Goal: Task Accomplishment & Management: Use online tool/utility

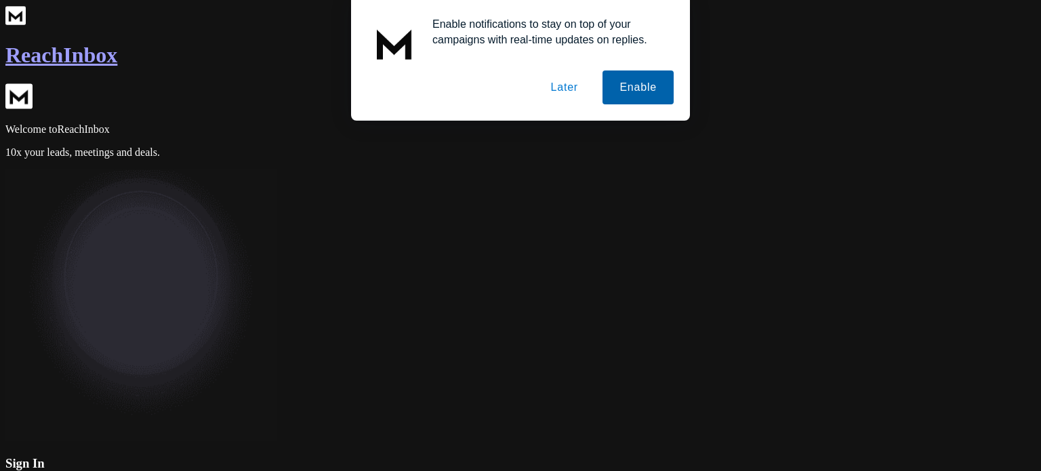
click at [645, 81] on button "Enable" at bounding box center [637, 87] width 71 height 34
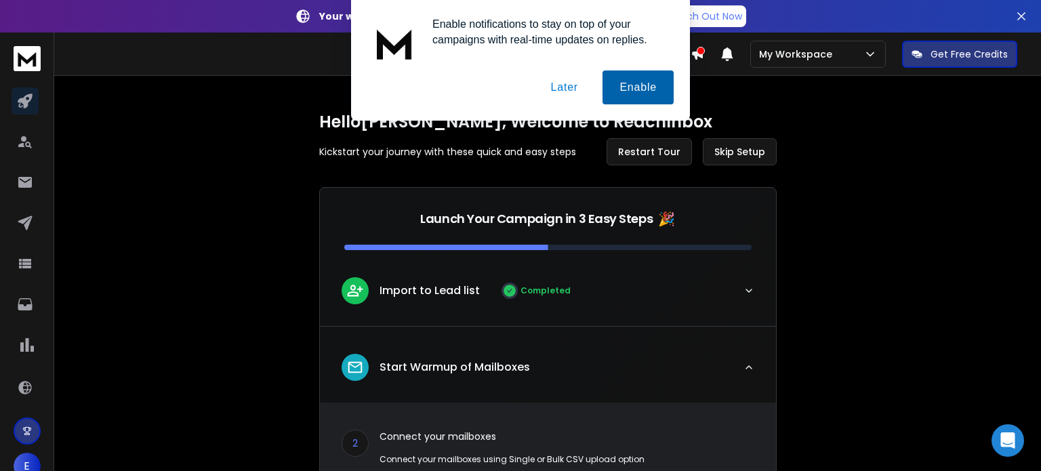
click at [615, 91] on button "Enable" at bounding box center [637, 87] width 71 height 34
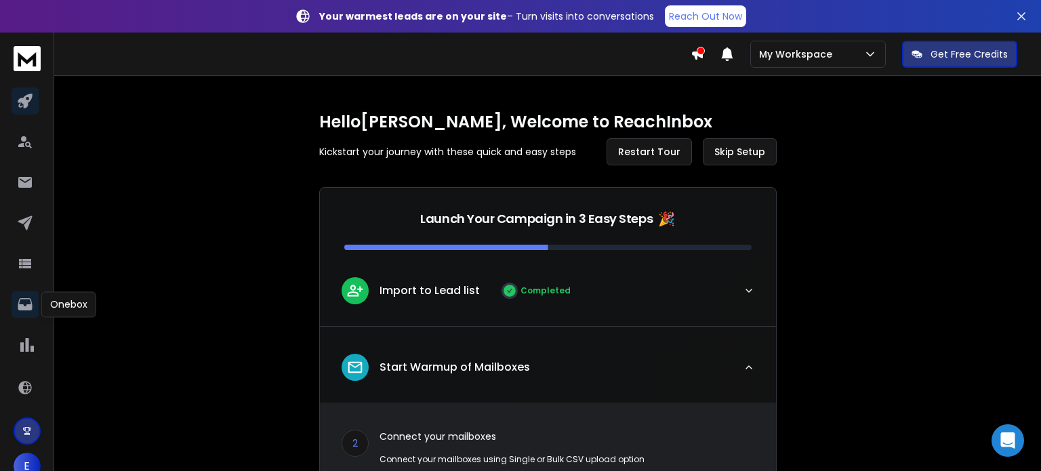
click at [28, 306] on icon at bounding box center [25, 304] width 14 height 12
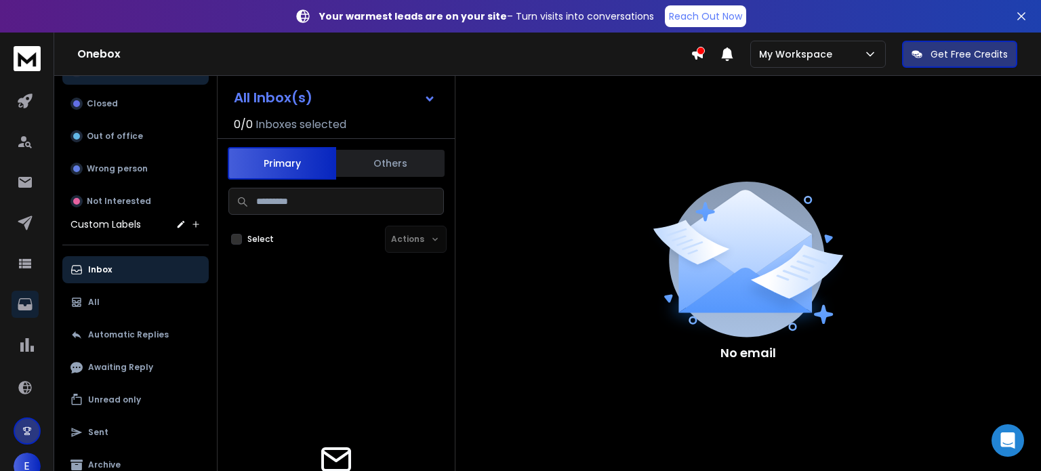
scroll to position [304, 0]
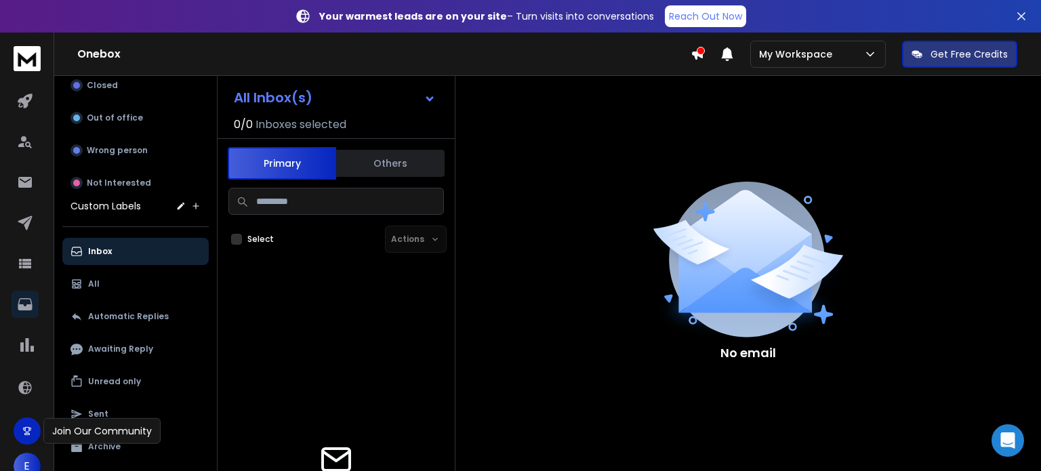
click at [26, 429] on icon at bounding box center [27, 431] width 8 height 11
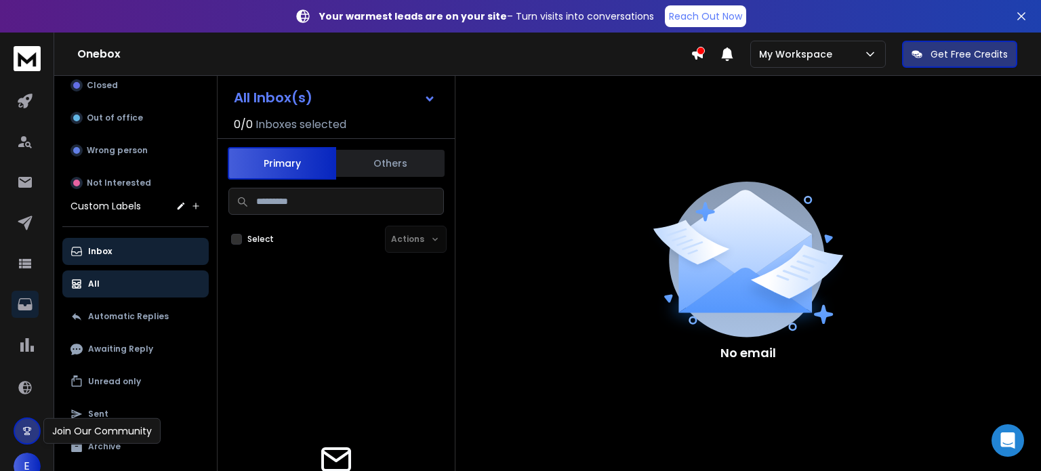
click at [102, 277] on button "All" at bounding box center [135, 283] width 146 height 27
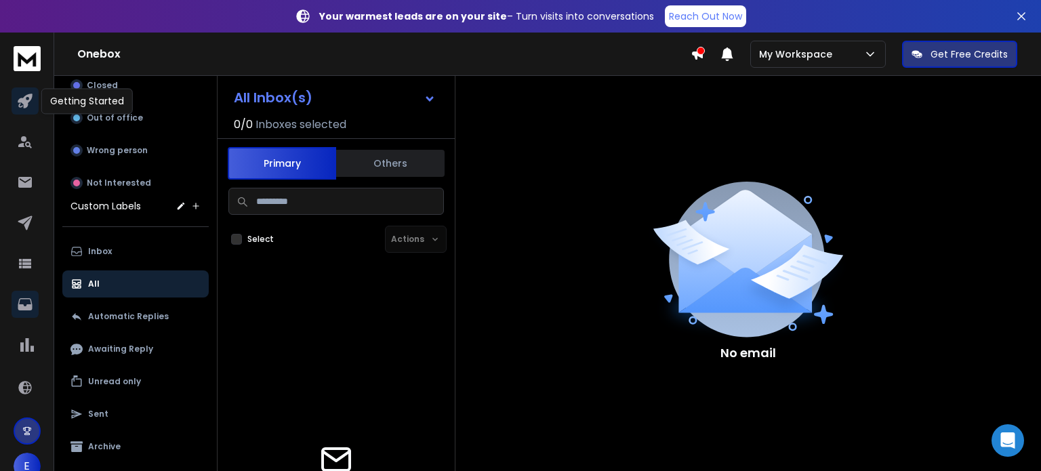
click at [24, 100] on icon at bounding box center [25, 101] width 15 height 15
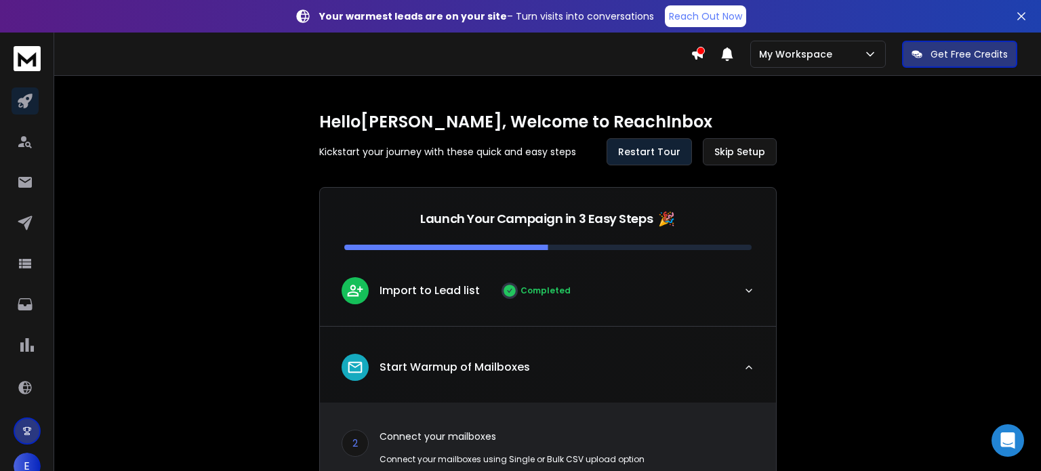
click at [668, 150] on button "Restart Tour" at bounding box center [648, 151] width 85 height 27
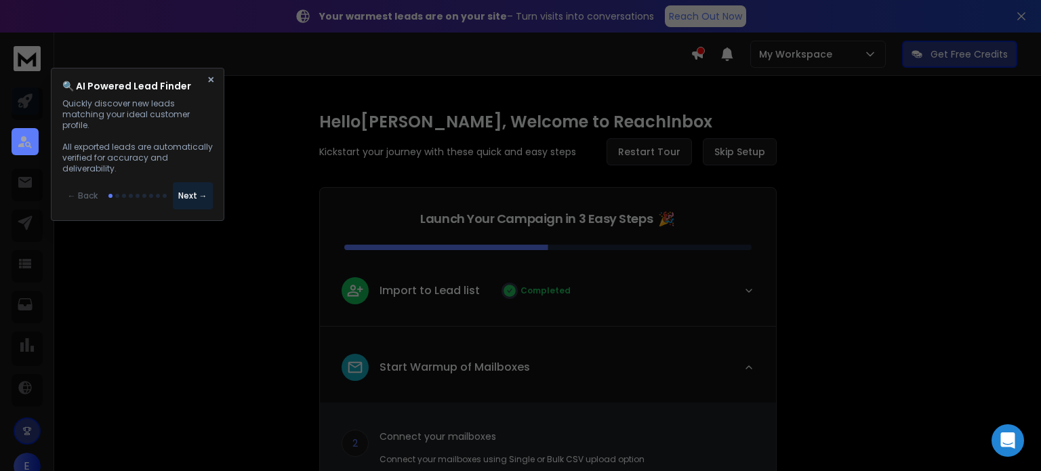
click at [197, 191] on button "Next →" at bounding box center [193, 195] width 40 height 27
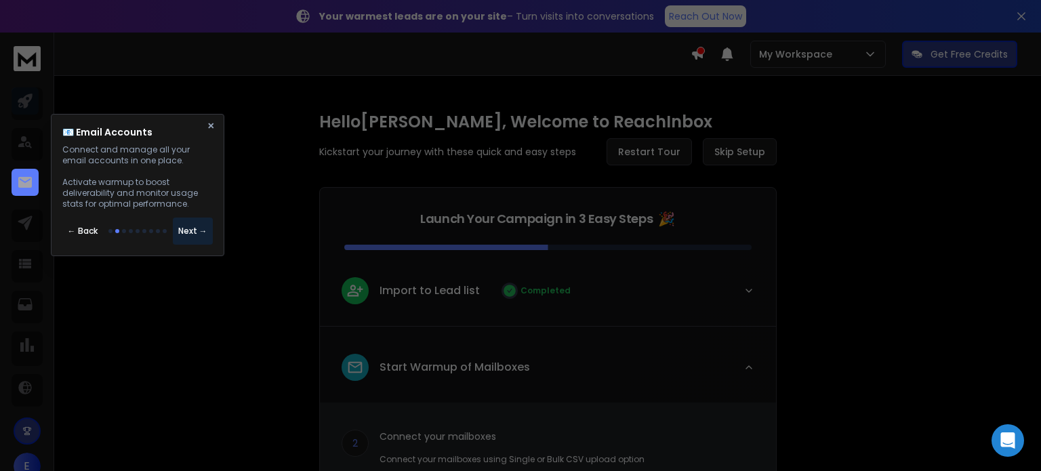
click at [195, 232] on button "Next →" at bounding box center [193, 231] width 40 height 27
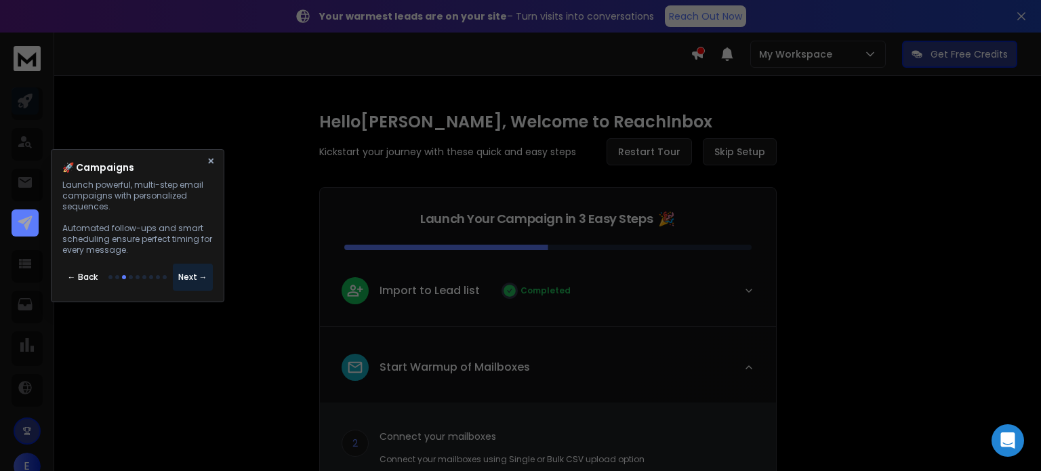
click at [188, 274] on button "Next →" at bounding box center [193, 277] width 40 height 27
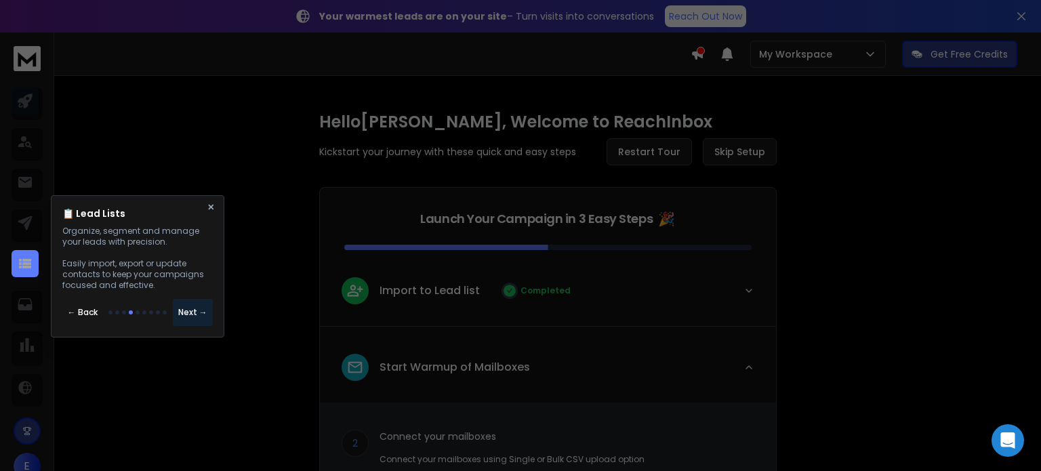
click at [186, 305] on button "Next →" at bounding box center [193, 312] width 40 height 27
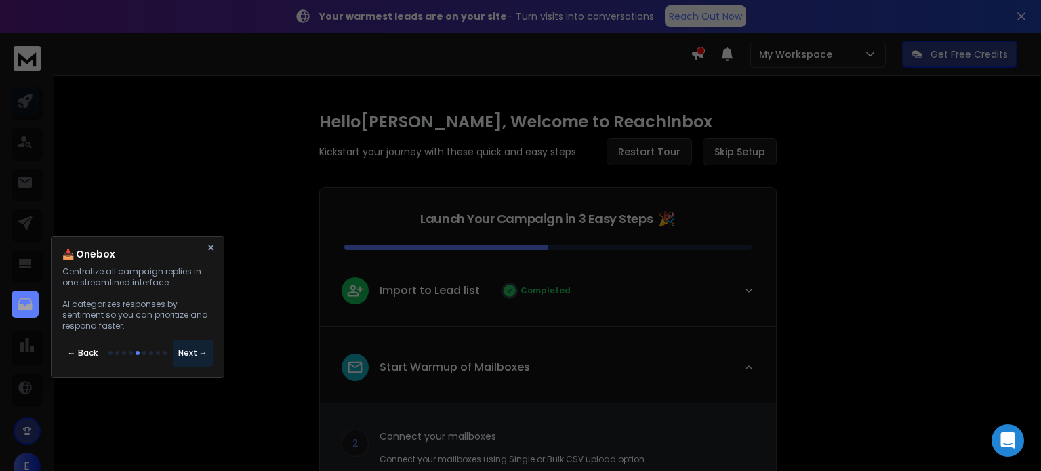
click at [195, 348] on button "Next →" at bounding box center [193, 352] width 40 height 27
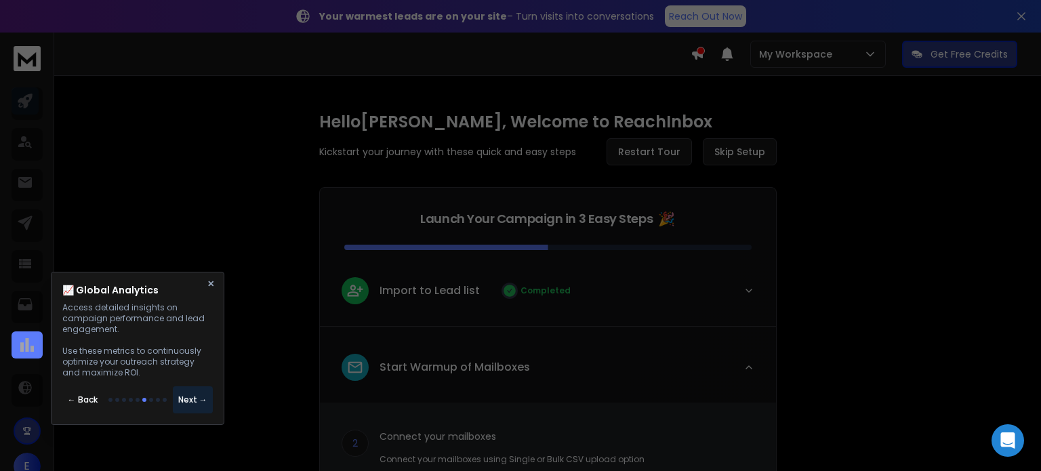
click at [195, 398] on button "Next →" at bounding box center [193, 399] width 40 height 27
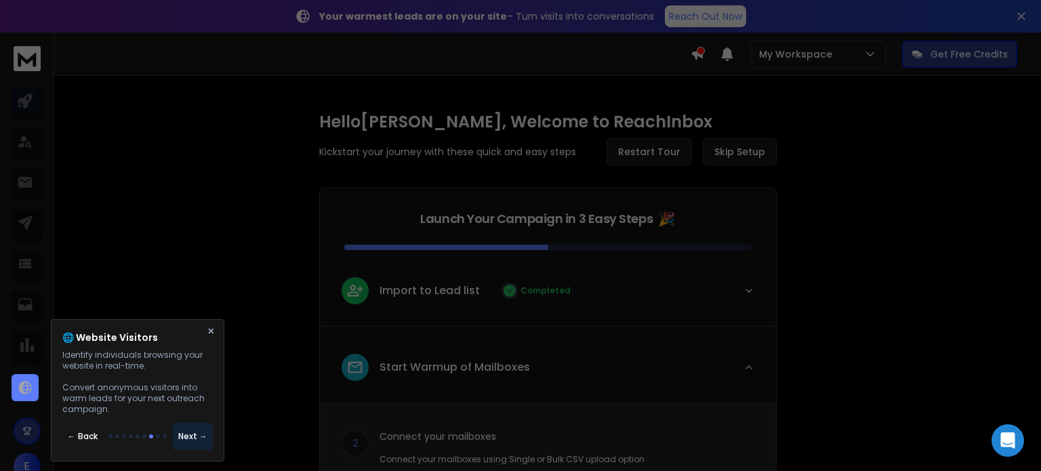
click at [190, 428] on button "Next →" at bounding box center [193, 436] width 40 height 27
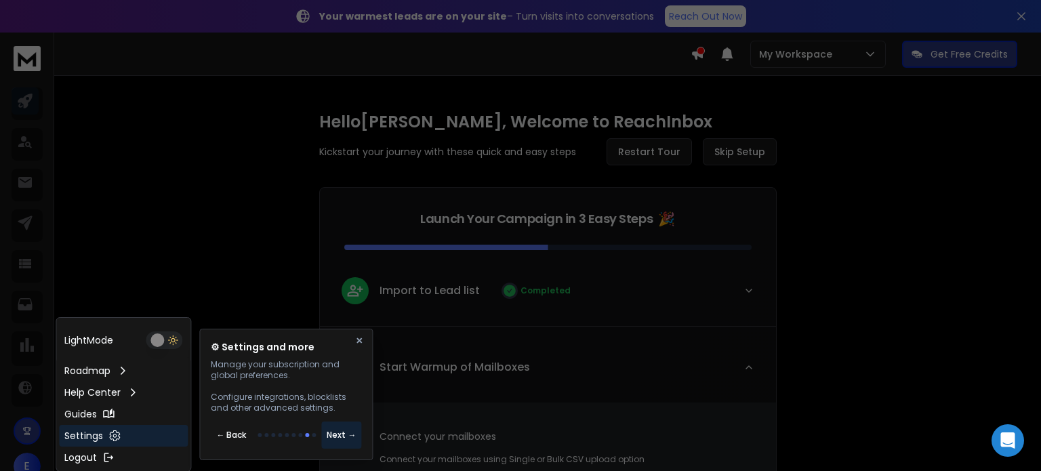
click at [344, 432] on button "Next →" at bounding box center [341, 434] width 40 height 27
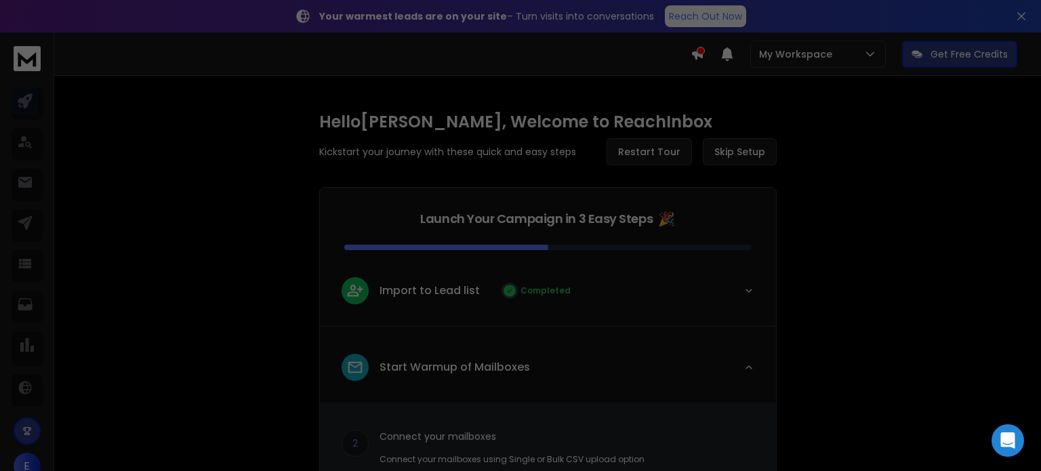
click at [1019, 18] on icon at bounding box center [1021, 16] width 8 height 8
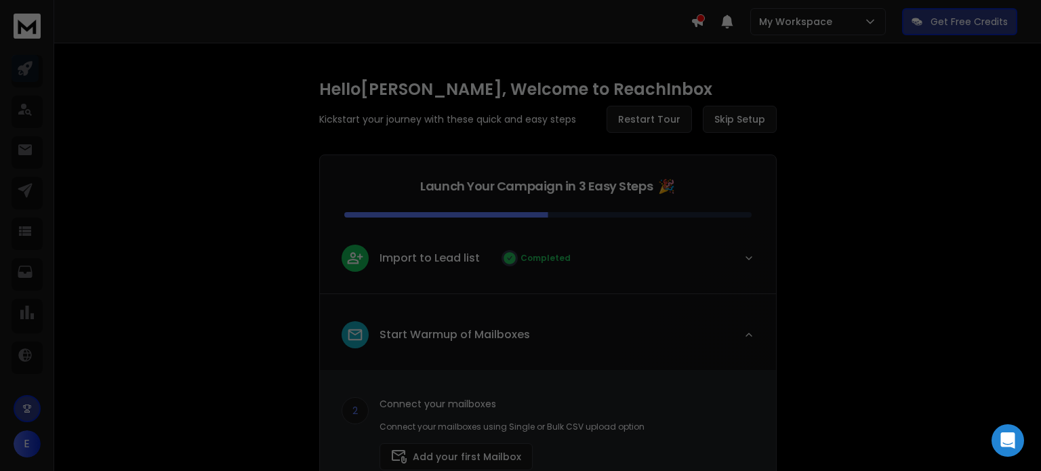
click at [699, 212] on div at bounding box center [547, 214] width 407 height 5
click at [1001, 432] on div "Open Intercom Messenger" at bounding box center [1008, 441] width 36 height 36
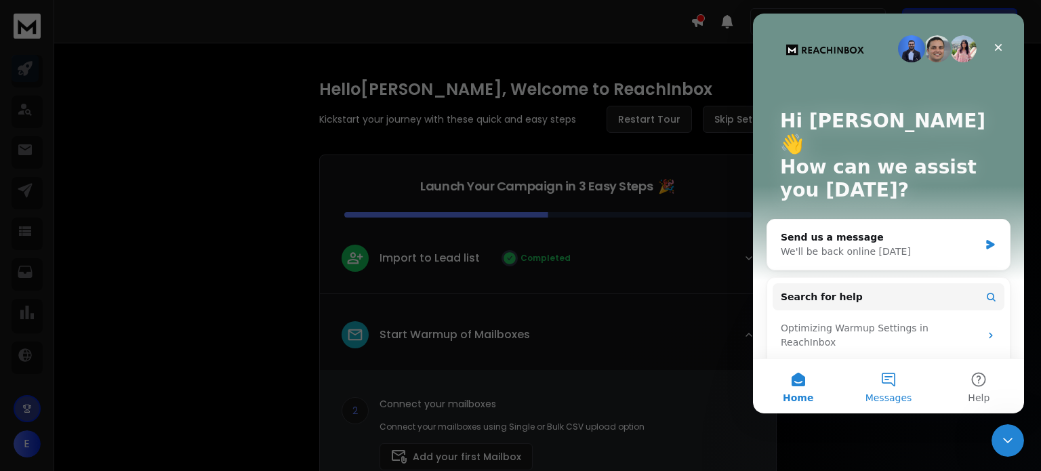
click at [886, 384] on button "Messages" at bounding box center [888, 386] width 90 height 54
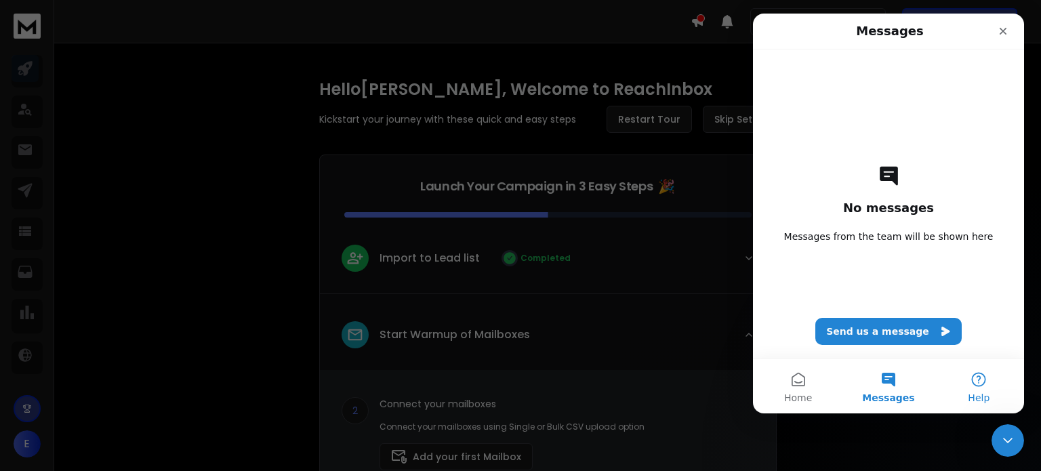
click at [969, 393] on span "Help" at bounding box center [979, 397] width 22 height 9
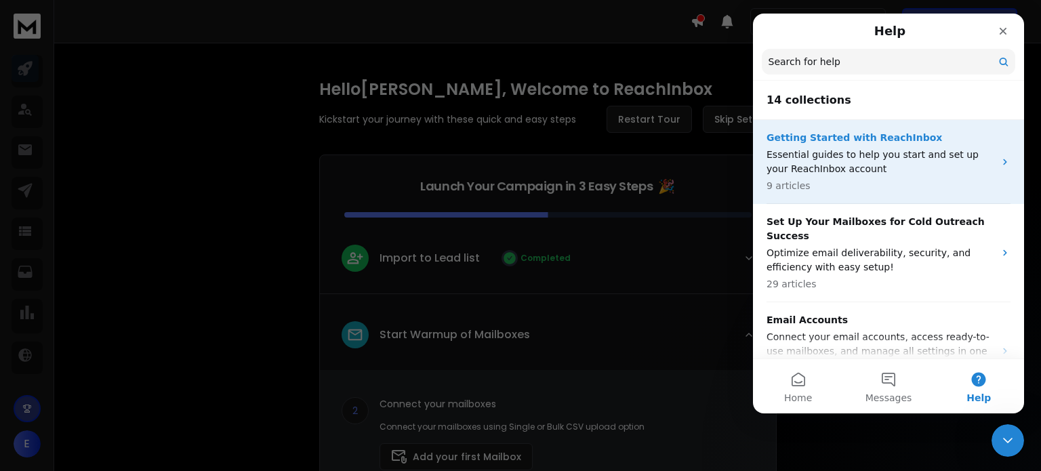
click at [932, 156] on p "Essential guides to help you start and set up your ReachInbox account" at bounding box center [880, 162] width 228 height 28
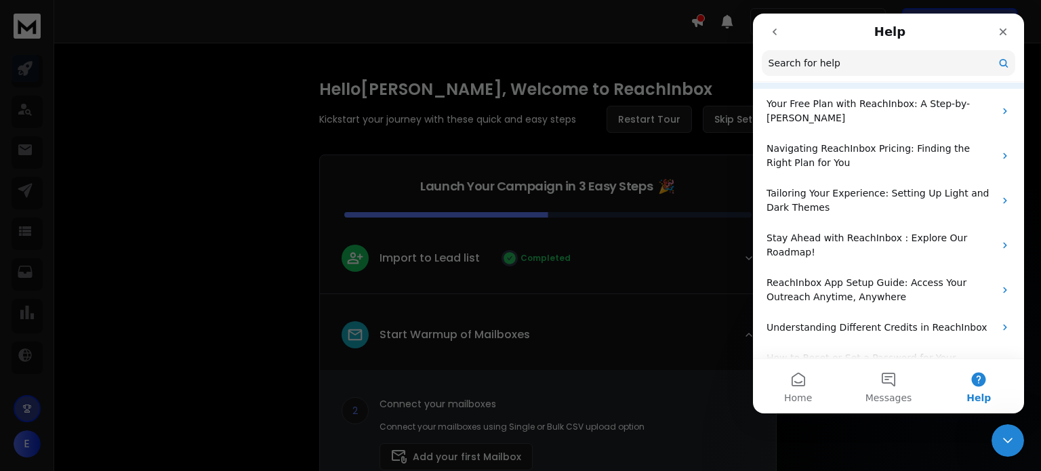
scroll to position [181, 0]
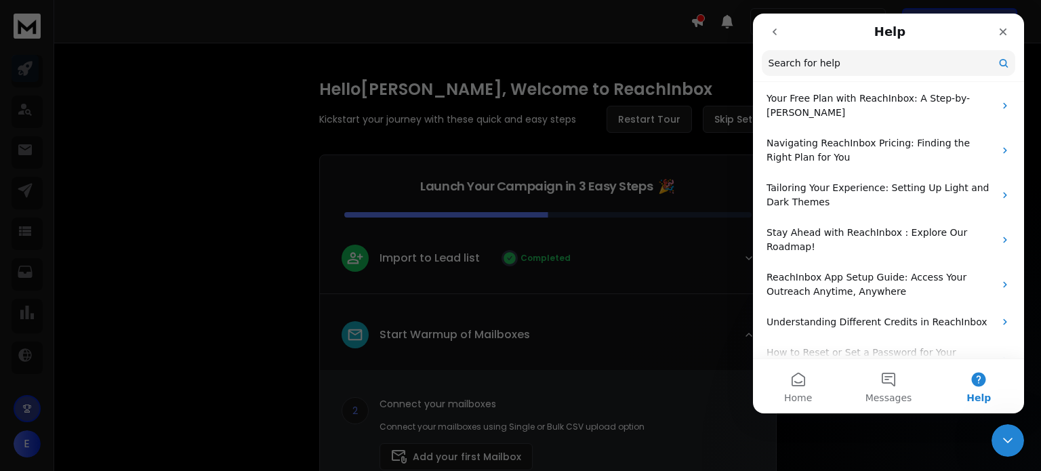
click at [226, 192] on div "Hello Estrella , Welcome to ReachInbox Kickstart your journey with these quick …" at bounding box center [547, 380] width 943 height 646
click at [1004, 29] on icon "Close" at bounding box center [1003, 31] width 7 height 7
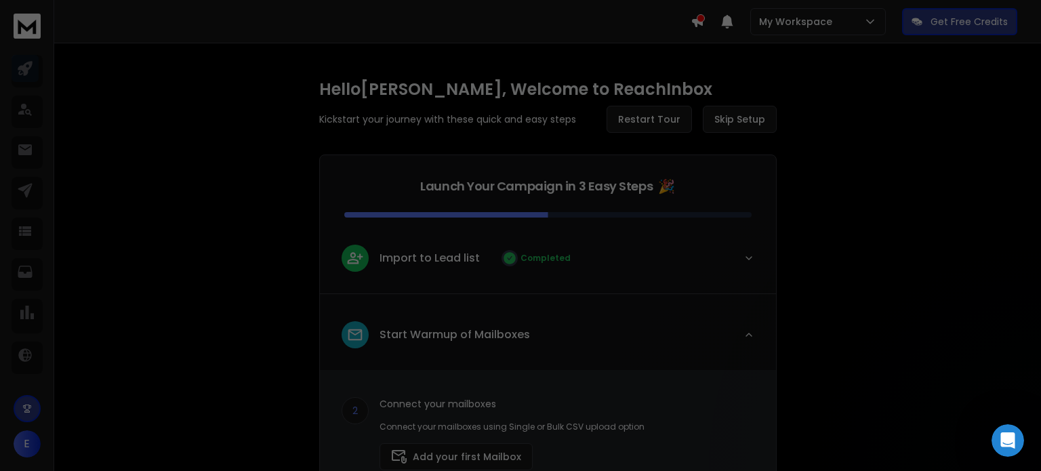
scroll to position [0, 0]
click at [66, 145] on div "Hello Estrella , Welcome to ReachInbox Kickstart your journey with these quick …" at bounding box center [547, 379] width 987 height 673
click at [37, 23] on img at bounding box center [27, 26] width 27 height 25
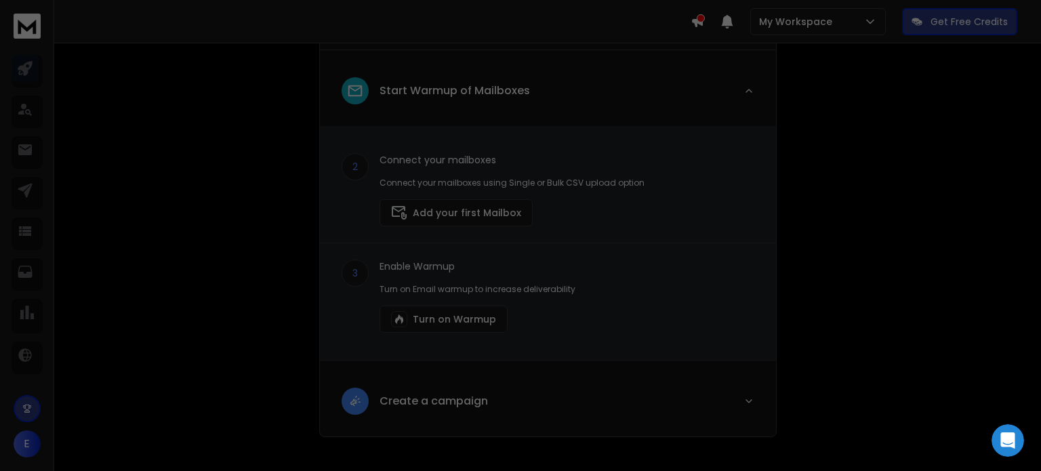
click at [672, 392] on button "Create a campaign" at bounding box center [548, 407] width 456 height 60
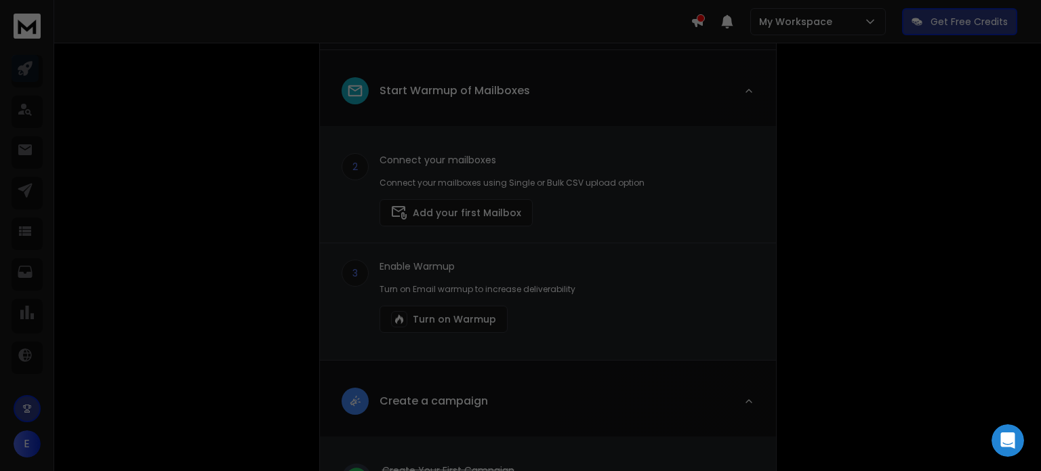
scroll to position [691, 0]
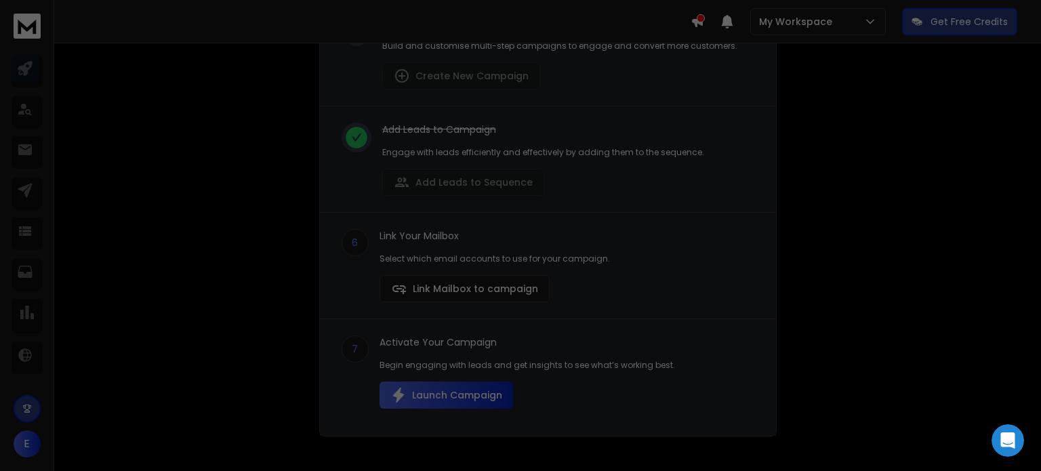
click at [493, 398] on button "Launch Campaign" at bounding box center [445, 395] width 133 height 27
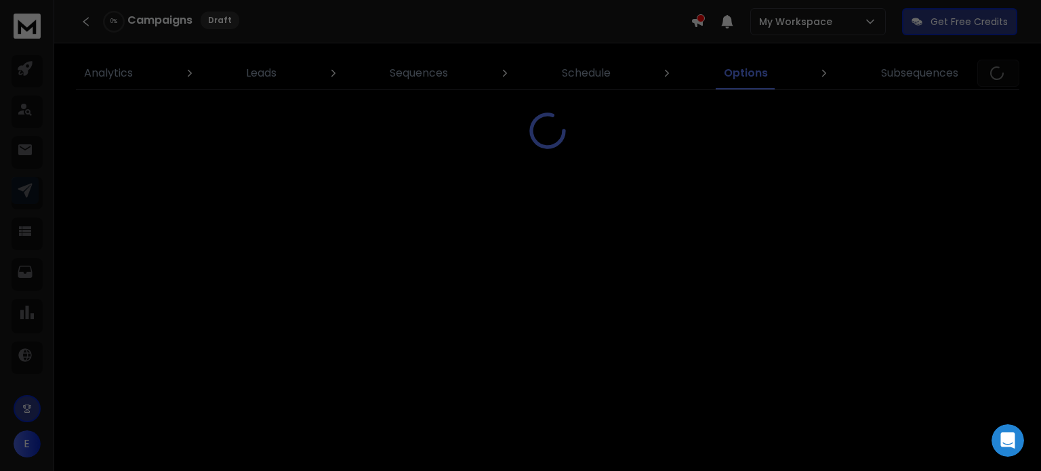
click at [585, 321] on div "Your warmest leads are on your site – Turn visits into conversations Reach Out …" at bounding box center [520, 235] width 1041 height 471
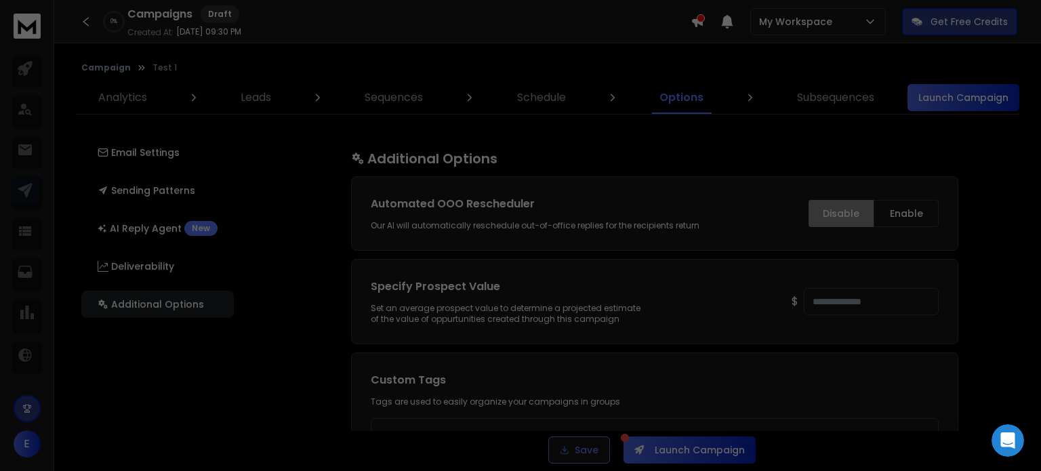
scroll to position [2145, 0]
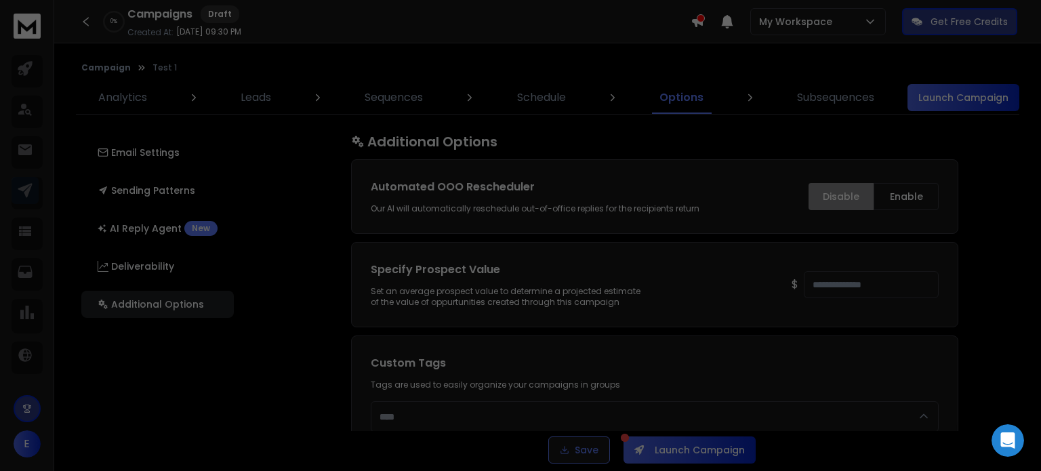
click at [662, 451] on button "Launch Campaign" at bounding box center [689, 449] width 132 height 27
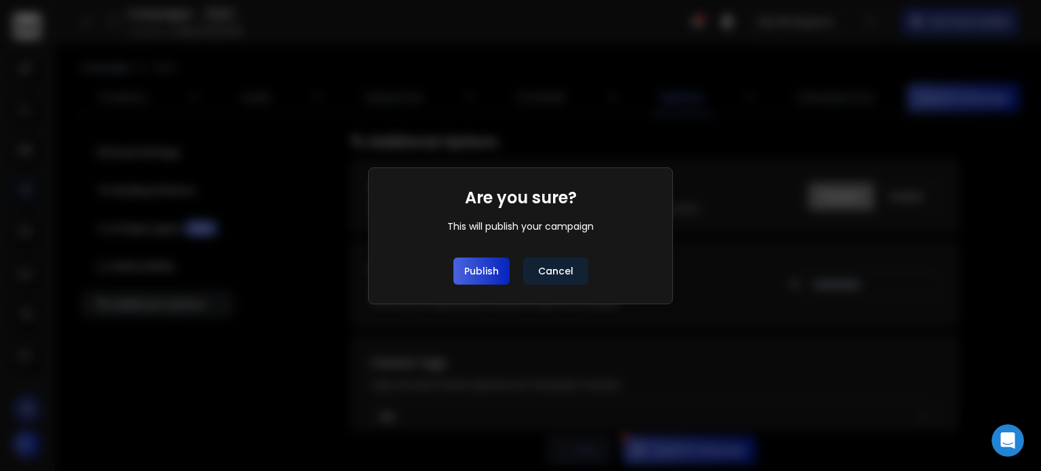
click at [572, 280] on button "Cancel" at bounding box center [555, 271] width 65 height 27
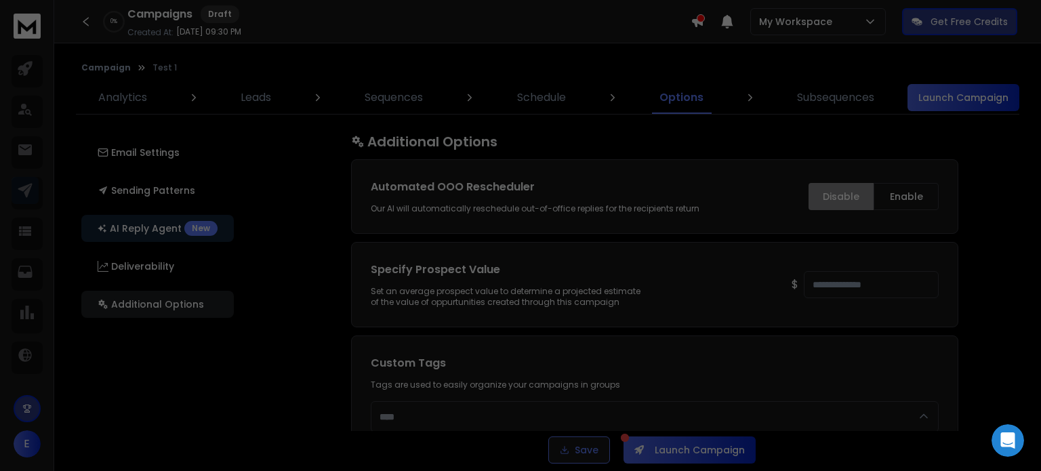
click at [158, 231] on p "AI Reply Agent New" at bounding box center [158, 228] width 120 height 15
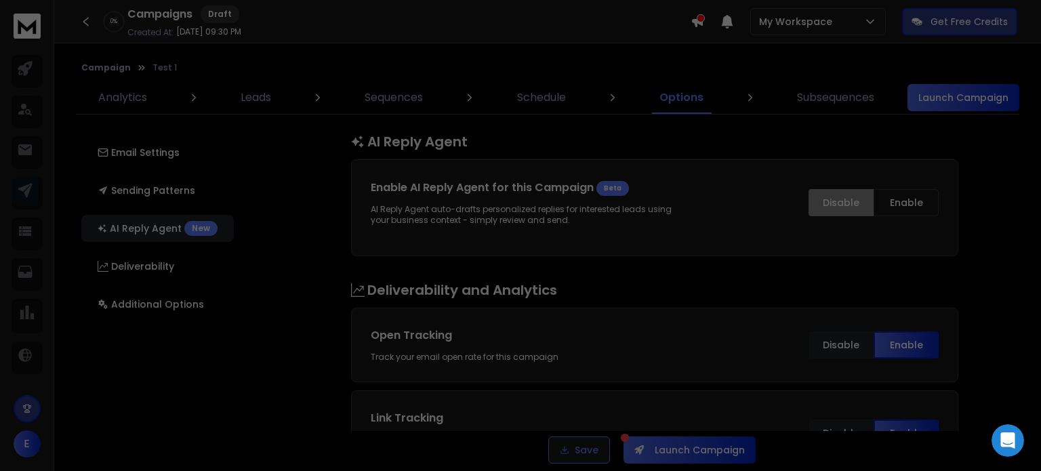
scroll to position [1069, 0]
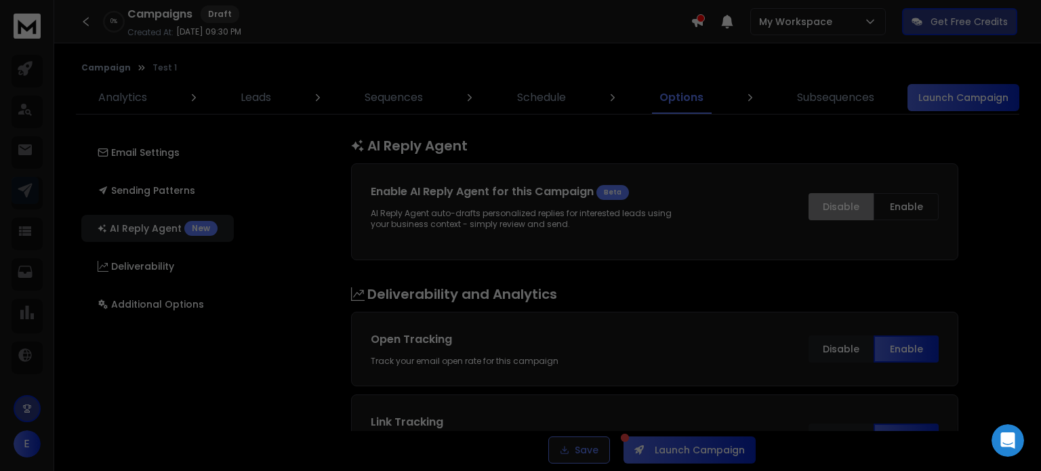
click at [24, 148] on div at bounding box center [27, 152] width 31 height 33
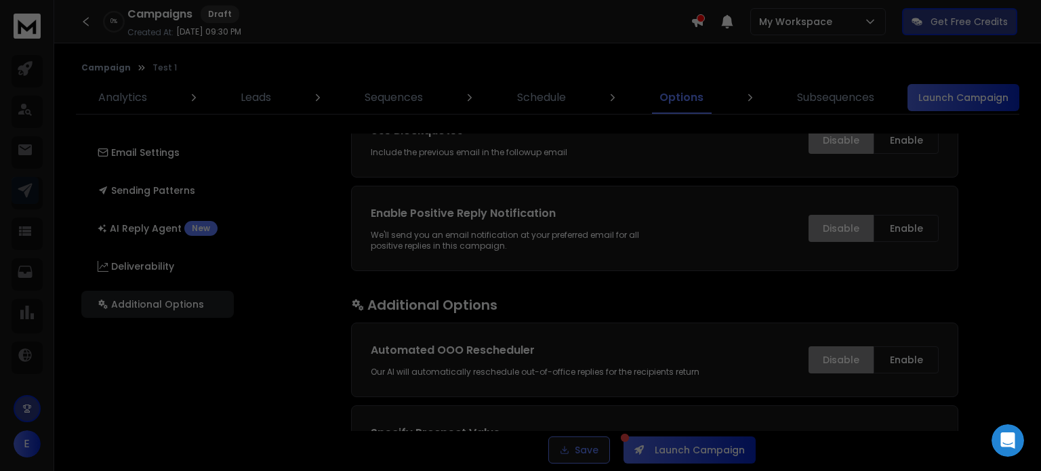
scroll to position [2421, 0]
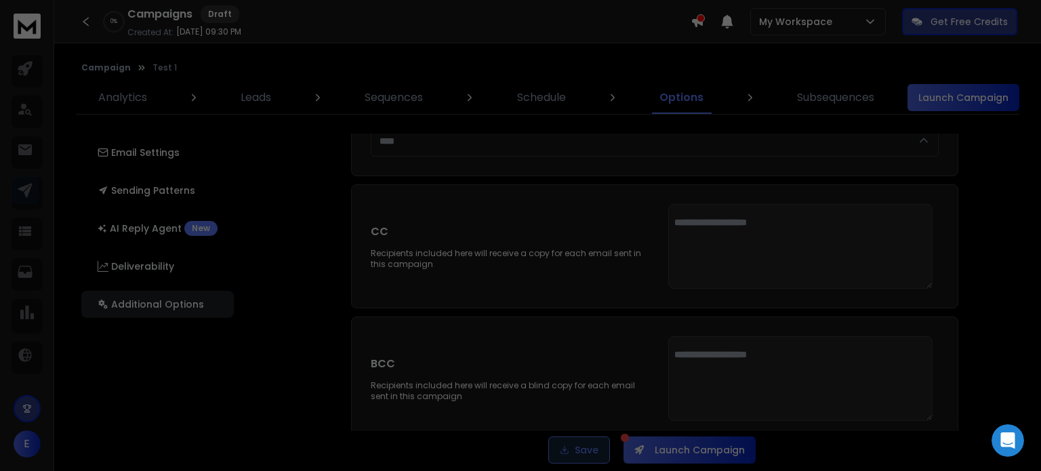
click at [605, 455] on button "Save" at bounding box center [579, 449] width 62 height 27
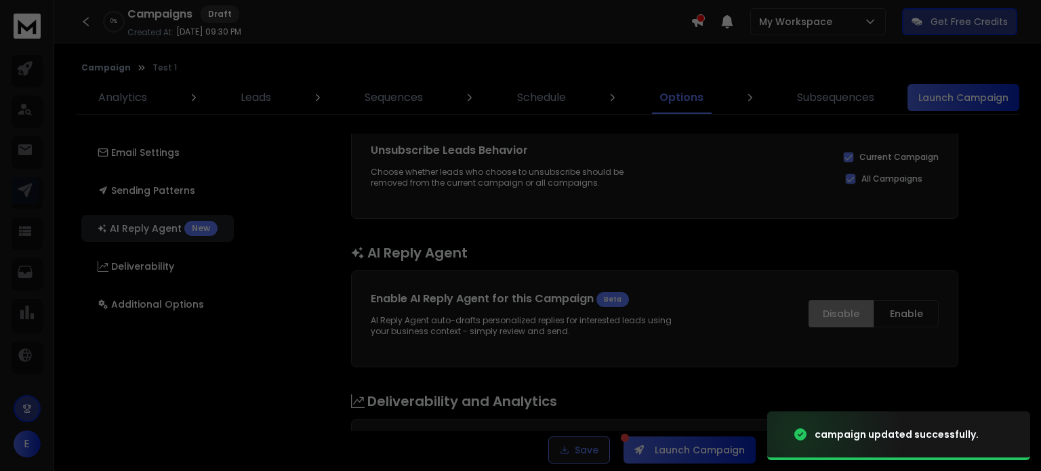
scroll to position [893, 0]
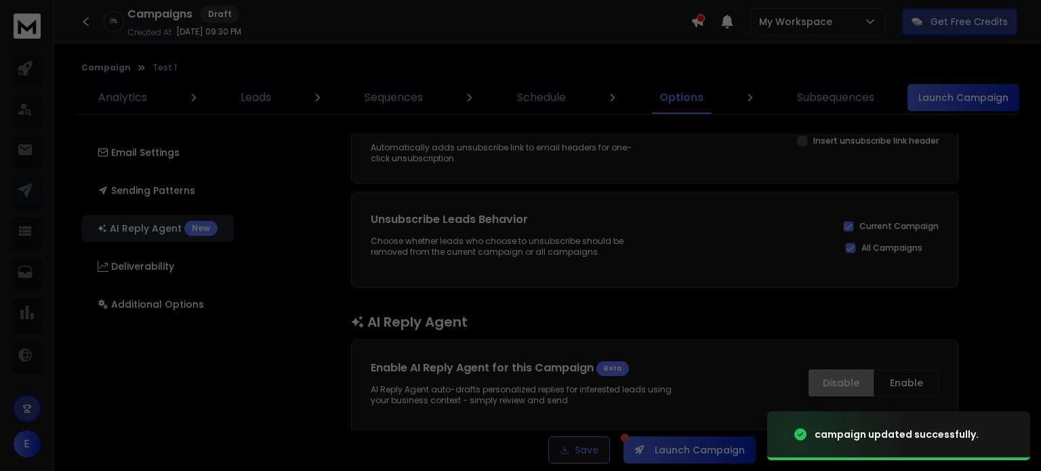
click at [945, 26] on p "Get Free Credits" at bounding box center [968, 22] width 77 height 14
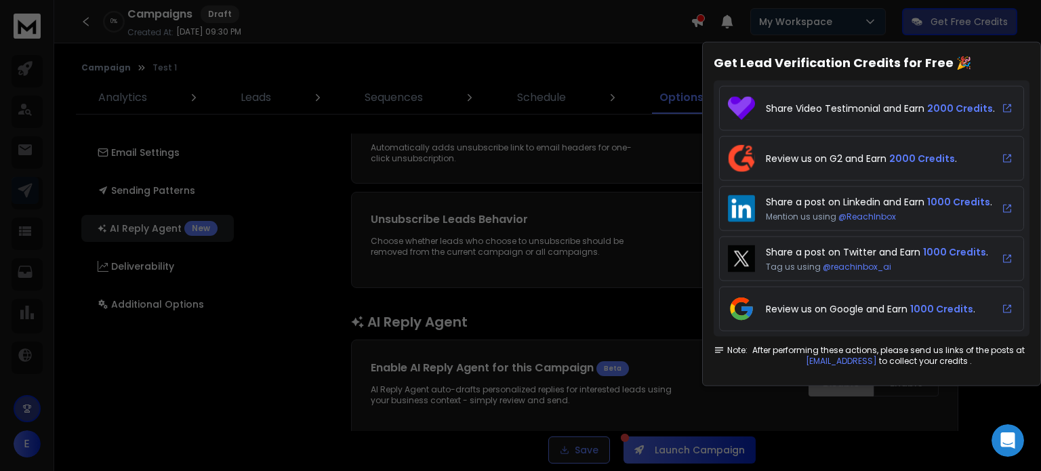
click at [852, 20] on div "My Workspace" at bounding box center [818, 22] width 118 height 14
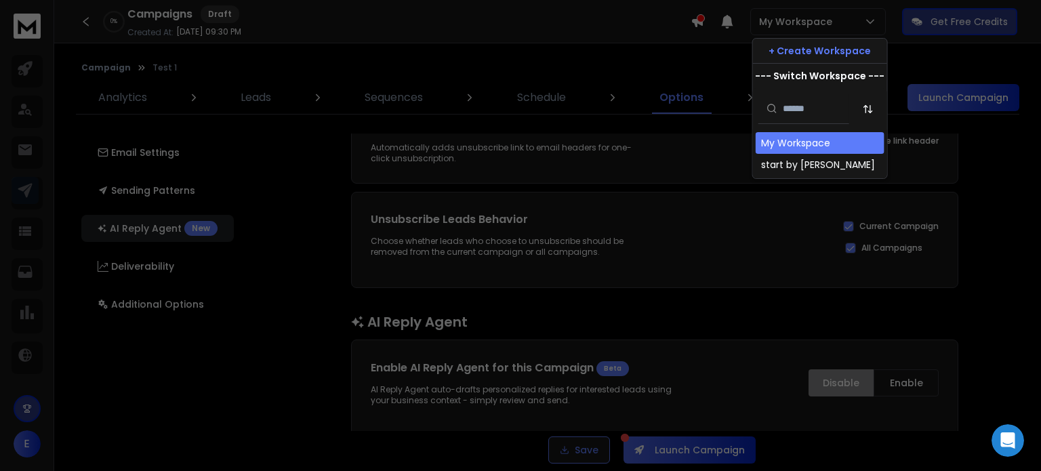
click at [807, 144] on div "My Workspace" at bounding box center [795, 143] width 69 height 14
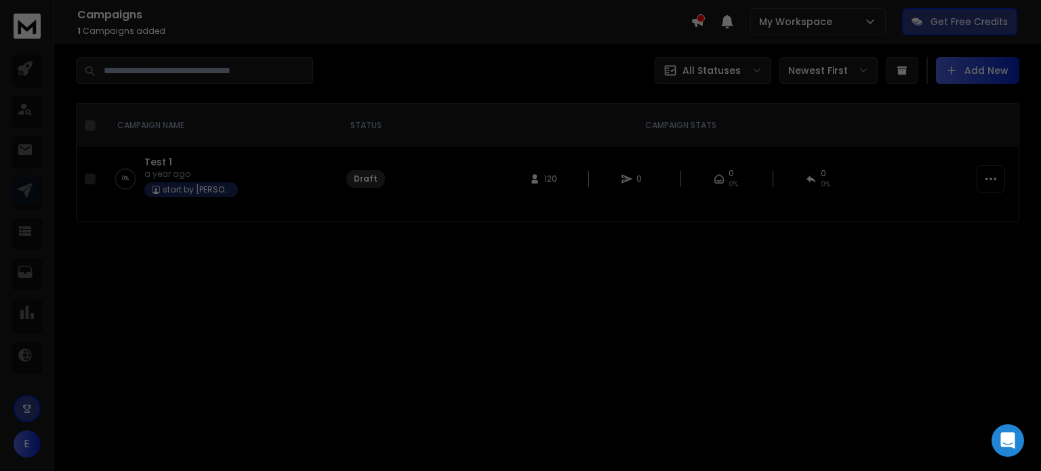
click at [700, 30] on div "My Workspace Get Free Credits" at bounding box center [854, 21] width 327 height 27
click at [701, 26] on icon at bounding box center [698, 22] width 14 height 14
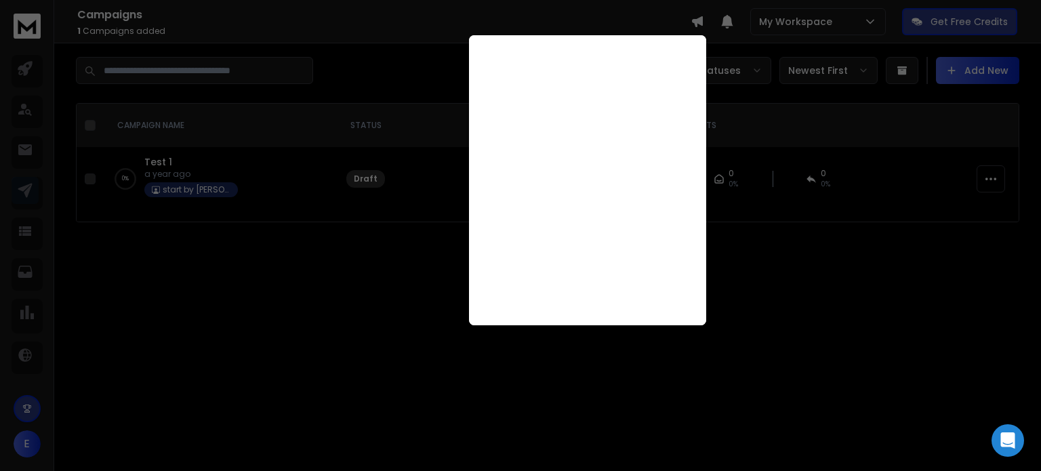
click at [240, 249] on div "Get only verified leads with our AI-powered Lead Finder, starting at $22/mo Try…" at bounding box center [520, 235] width 1041 height 471
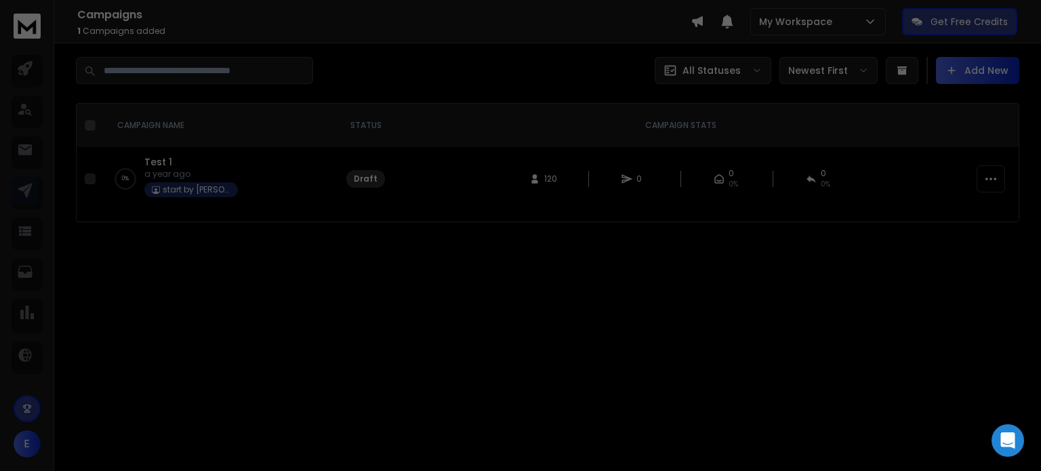
click at [34, 67] on div at bounding box center [27, 71] width 31 height 33
